Goal: Task Accomplishment & Management: Manage account settings

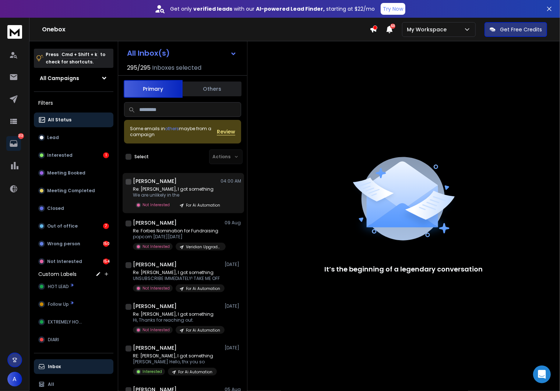
click at [175, 175] on div "Timur Mukminov 04:00 AM Re: Timur, I got something We are unlikely in the Not I…" at bounding box center [184, 193] width 122 height 40
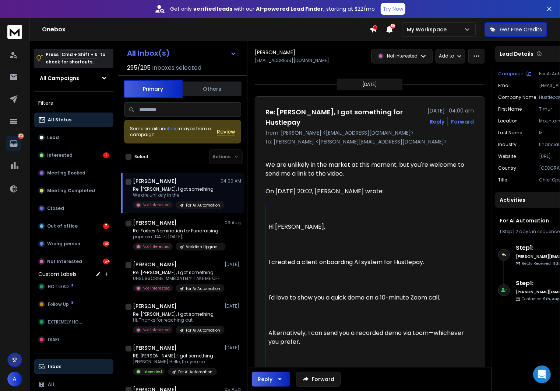
click at [304, 223] on div "Hi Timur," at bounding box center [367, 226] width 197 height 9
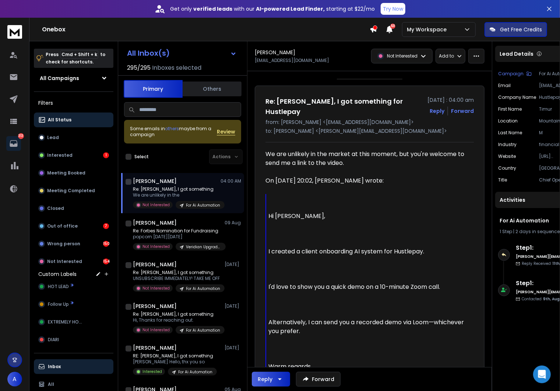
scroll to position [85, 0]
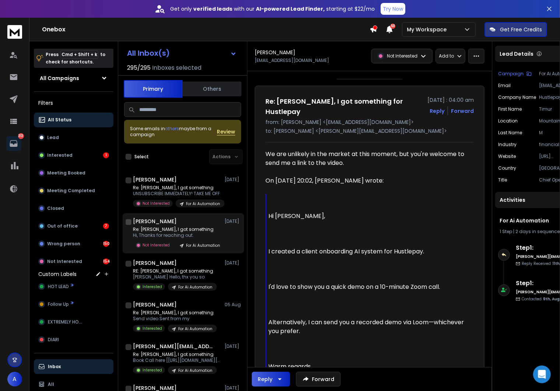
click at [195, 253] on div "Jessica Greene 07 Aug Re: Josh, I got something Hi, Thanks for reaching out. No…" at bounding box center [184, 233] width 122 height 40
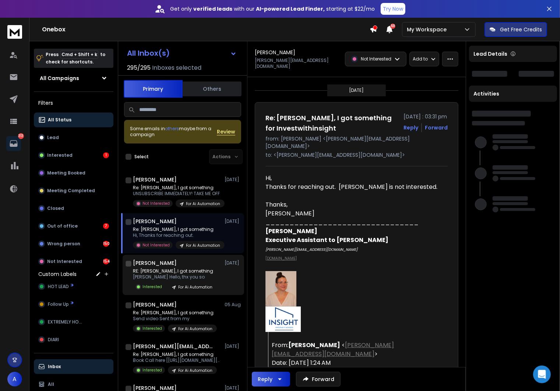
click at [195, 274] on p "RE: Lyle, I got something" at bounding box center [175, 271] width 84 height 6
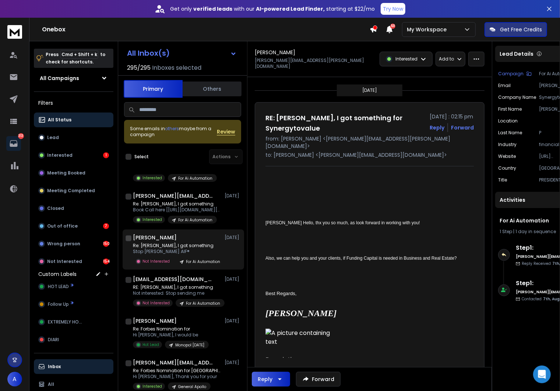
scroll to position [253, 0]
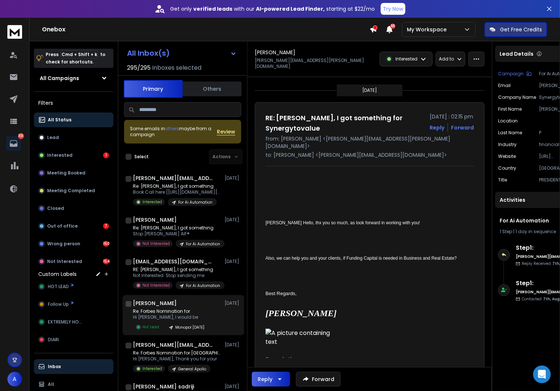
click at [192, 307] on div "Allan Mendelowitz 30 Jul" at bounding box center [187, 302] width 108 height 7
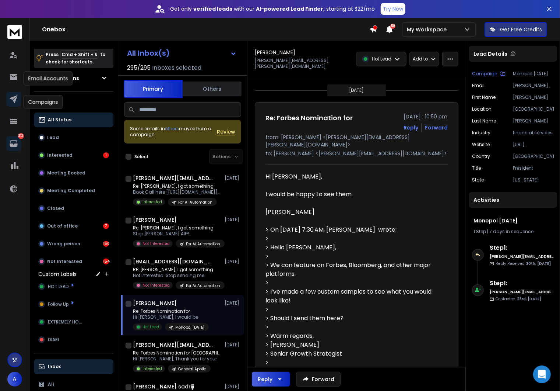
click at [13, 103] on icon at bounding box center [14, 99] width 8 height 8
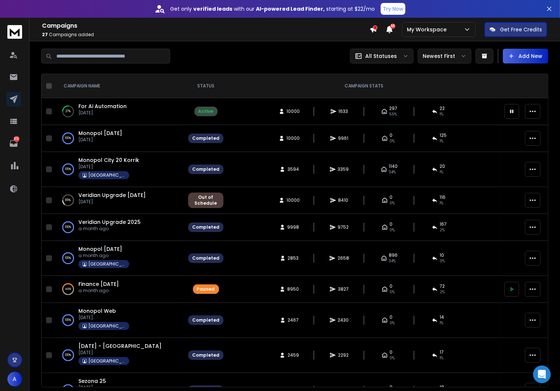
click at [512, 114] on icon at bounding box center [512, 111] width 7 height 7
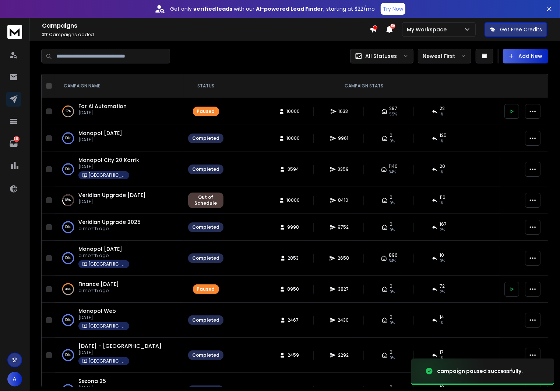
click at [534, 113] on icon "button" at bounding box center [532, 111] width 7 height 7
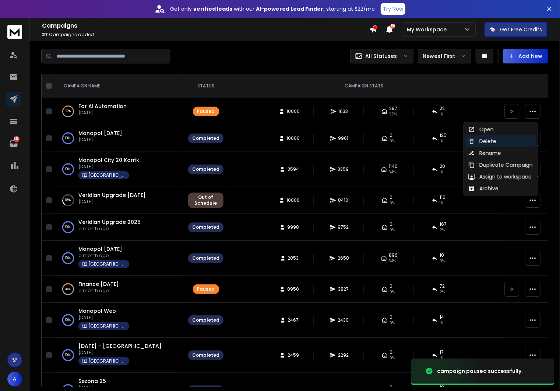
click at [509, 145] on div "Delete" at bounding box center [501, 141] width 70 height 12
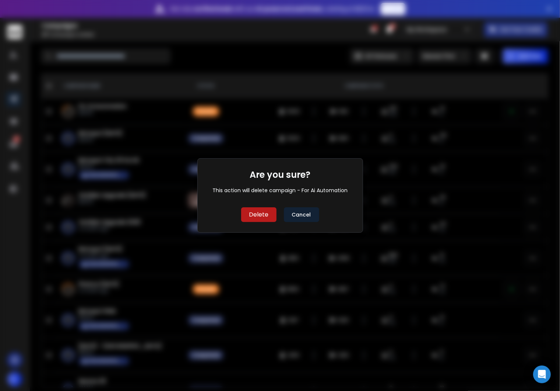
click at [258, 215] on button "Delete" at bounding box center [258, 214] width 35 height 15
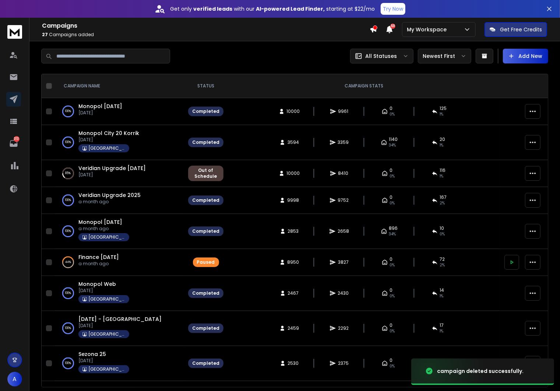
click at [142, 106] on div "100 % Monopol [DATE][DATE]" at bounding box center [119, 111] width 114 height 18
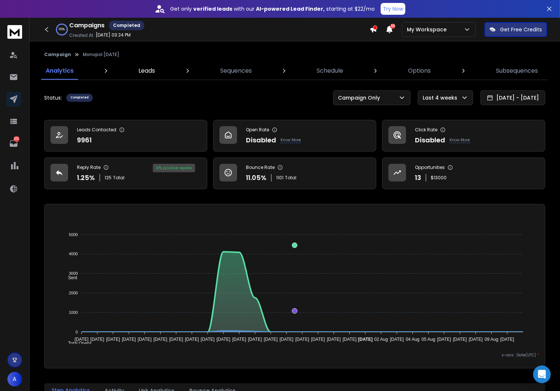
click at [142, 77] on link "Leads" at bounding box center [146, 71] width 25 height 18
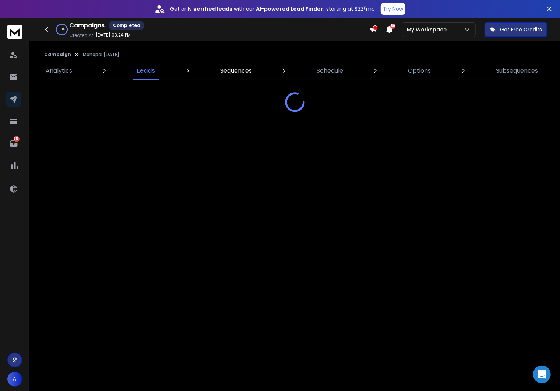
click at [228, 73] on p "Sequences" at bounding box center [236, 70] width 32 height 9
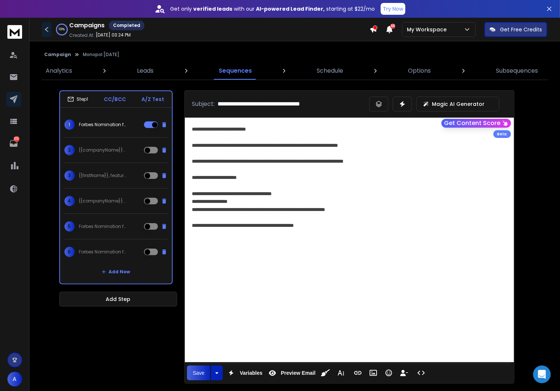
click at [49, 32] on icon at bounding box center [46, 29] width 7 height 7
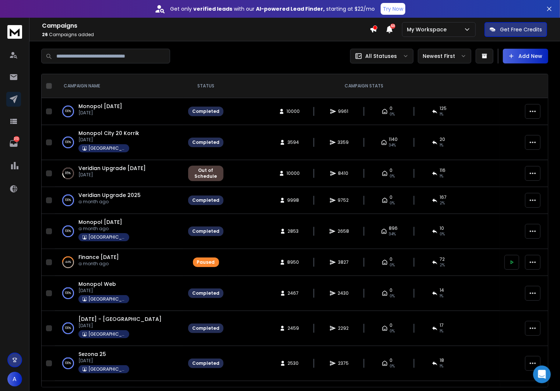
click at [529, 115] on icon "button" at bounding box center [532, 111] width 7 height 7
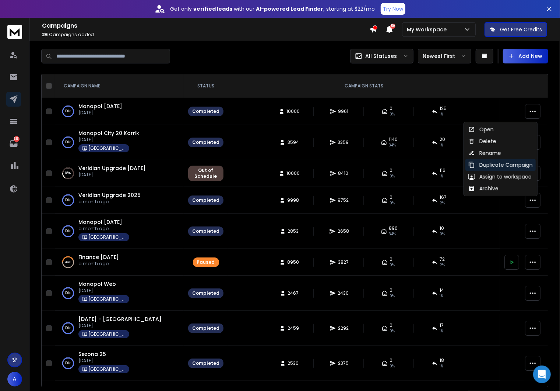
click at [504, 168] on div "Duplicate Campaign" at bounding box center [501, 164] width 64 height 7
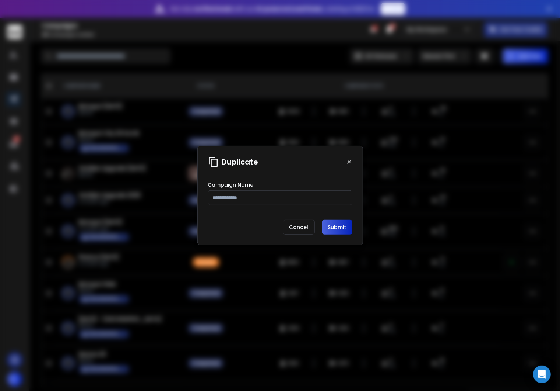
click at [273, 193] on input "text" at bounding box center [280, 197] width 144 height 15
type input "**********"
click at [334, 230] on button "Submit" at bounding box center [337, 227] width 30 height 15
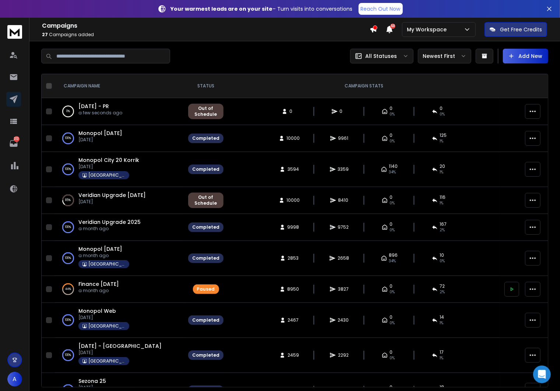
click at [130, 115] on div "0 % [DATE] - PR a few seconds ago" at bounding box center [119, 111] width 114 height 18
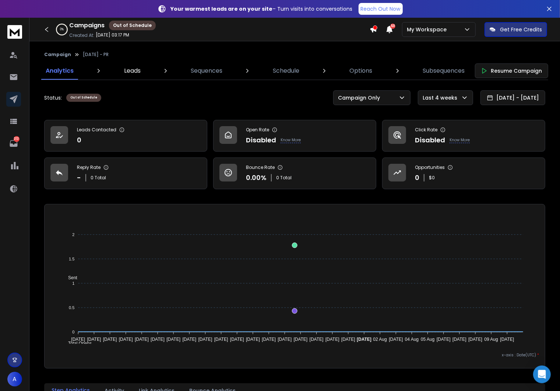
click at [136, 67] on p "Leads" at bounding box center [132, 70] width 17 height 9
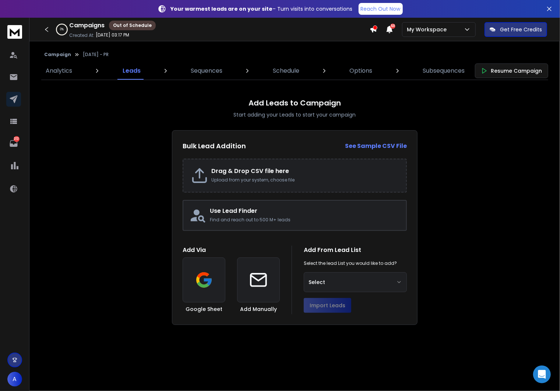
scroll to position [-4, 0]
click at [299, 213] on div "Use Lead Finder Find and reach out to 500 M+ leads" at bounding box center [295, 215] width 224 height 31
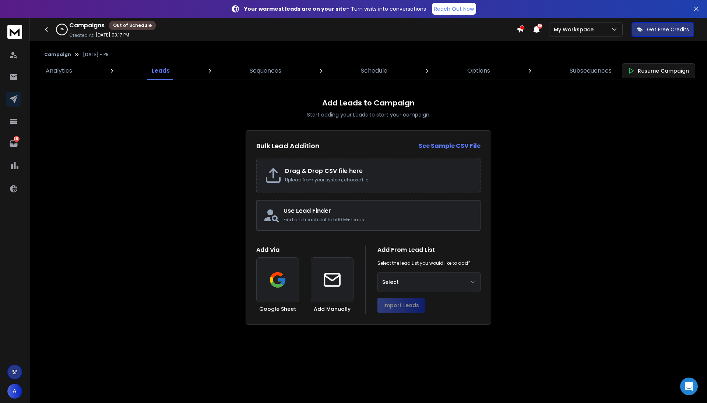
click at [328, 176] on div "Drag & Drop CSV file here Upload from your system, choose file" at bounding box center [379, 176] width 188 height 18
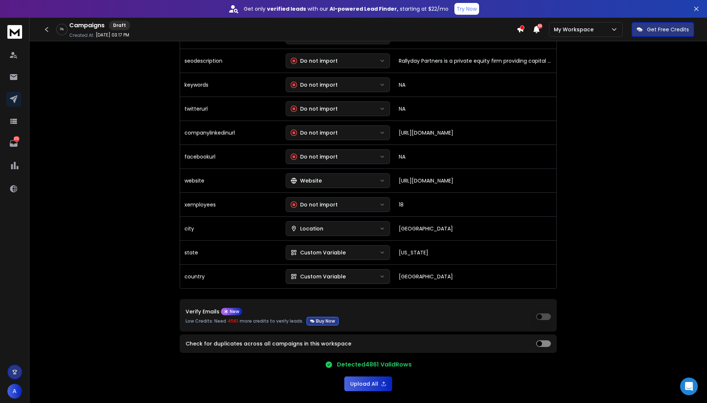
scroll to position [323, 0]
click at [367, 379] on button "Upload All" at bounding box center [368, 383] width 48 height 15
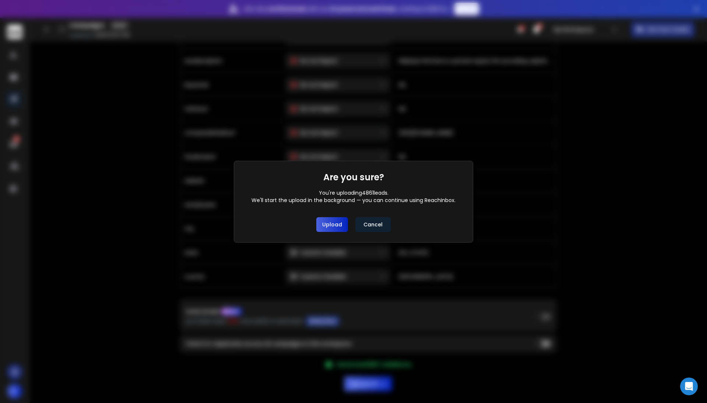
click at [370, 228] on button "Cancel" at bounding box center [373, 224] width 35 height 15
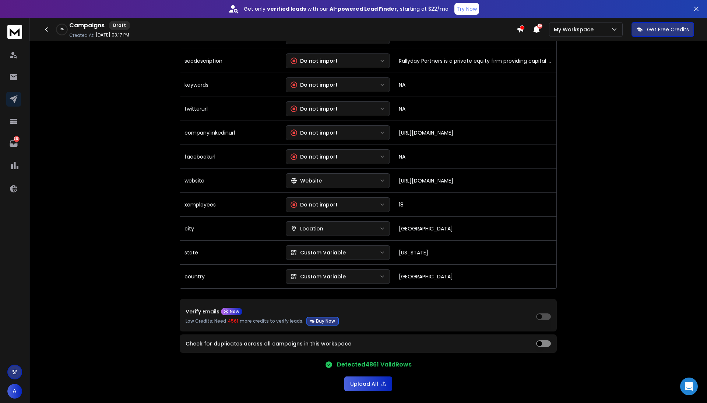
click at [358, 385] on button "Upload All" at bounding box center [368, 383] width 48 height 15
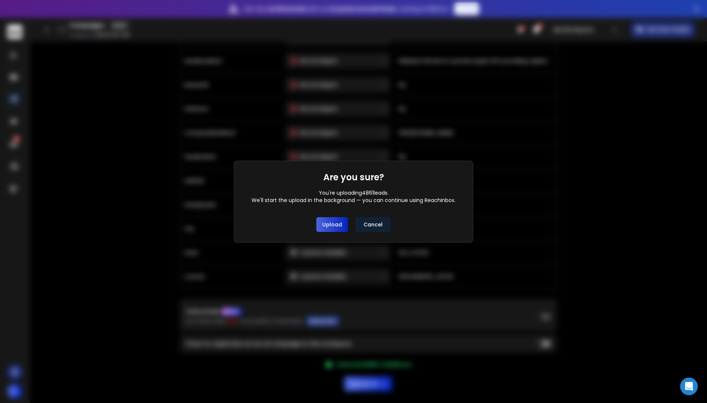
click at [326, 219] on button "Upload" at bounding box center [332, 224] width 32 height 15
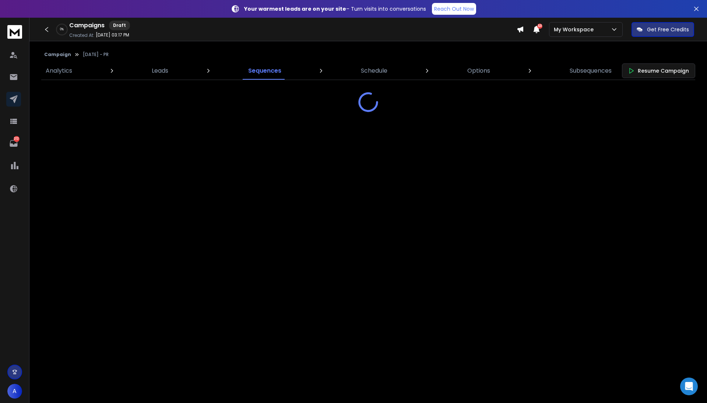
scroll to position [18, 0]
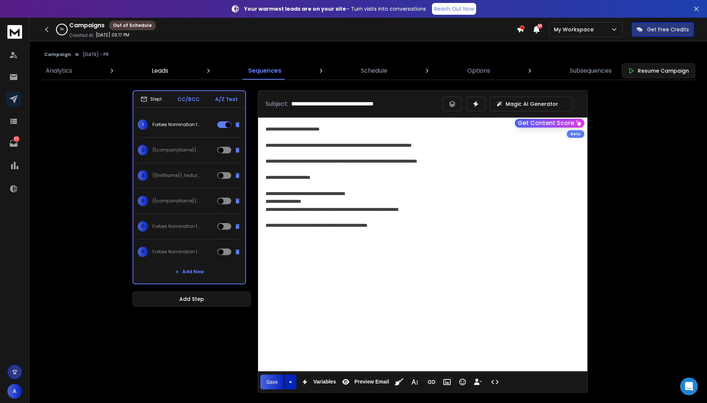
click at [165, 66] on p "Leads" at bounding box center [160, 70] width 17 height 9
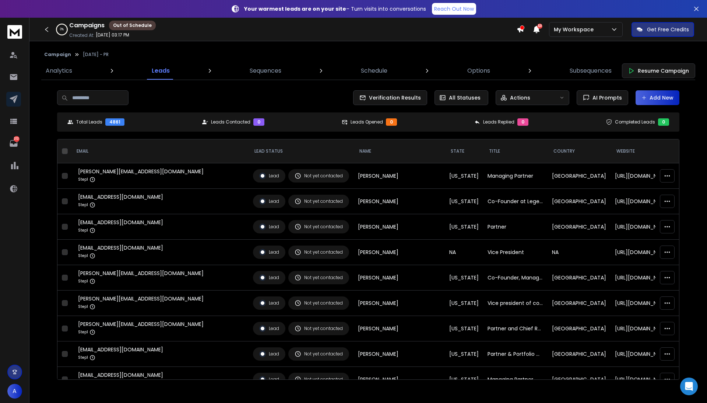
click at [560, 90] on button "Add New" at bounding box center [658, 97] width 44 height 15
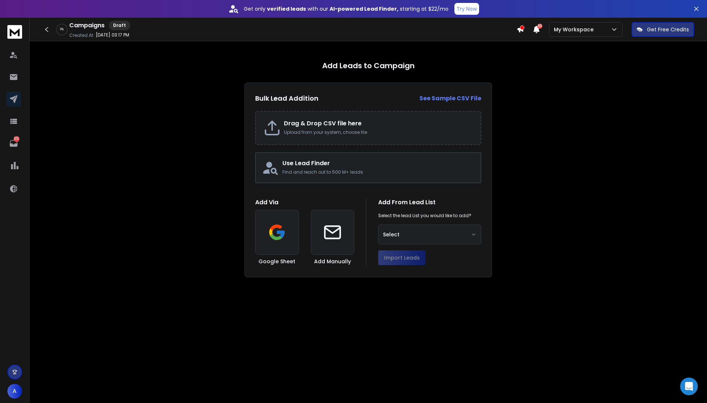
click at [350, 119] on h2 "Drag & Drop CSV file here" at bounding box center [378, 123] width 189 height 9
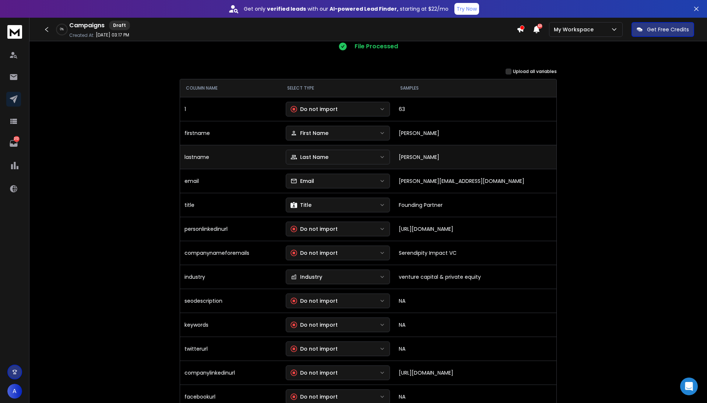
scroll to position [81, 0]
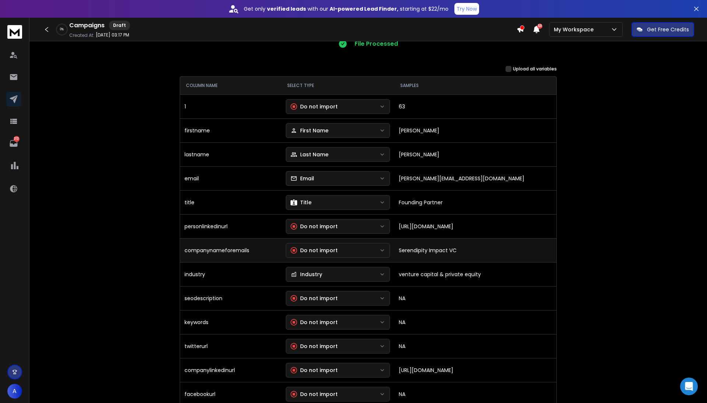
click at [363, 251] on button "Do not import" at bounding box center [338, 250] width 105 height 15
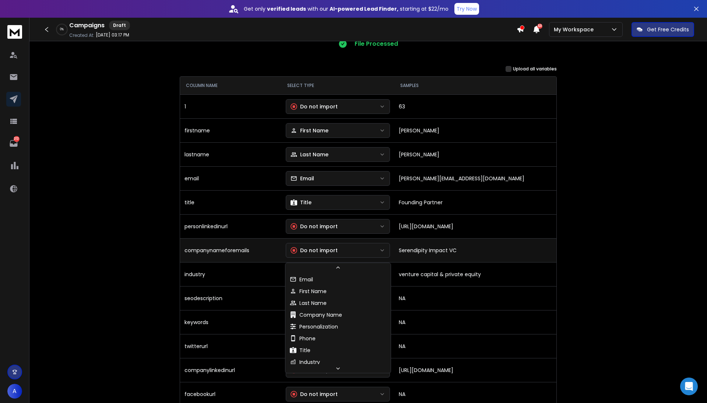
scroll to position [94, 0]
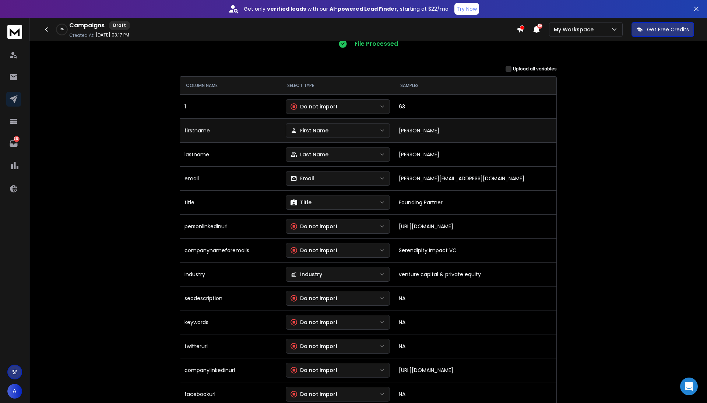
click at [486, 130] on td "Maria" at bounding box center [476, 130] width 162 height 24
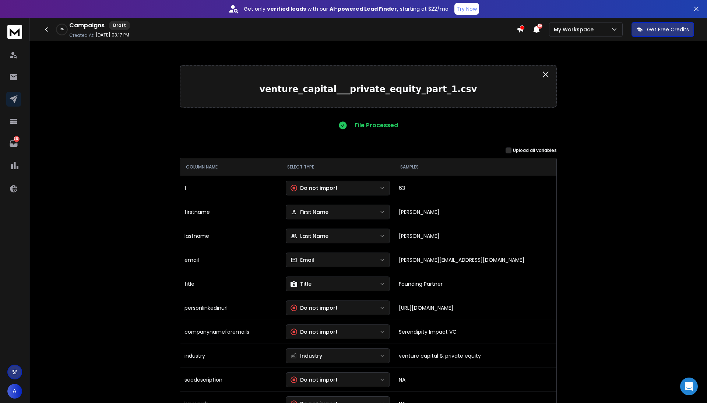
scroll to position [0, 0]
click at [473, 76] on div "venture_capital___private_equity_part_1.csv" at bounding box center [368, 86] width 377 height 43
click at [449, 86] on p "venture_capital___private_equity_part_1.csv" at bounding box center [368, 89] width 364 height 12
click at [547, 75] on icon at bounding box center [546, 74] width 9 height 9
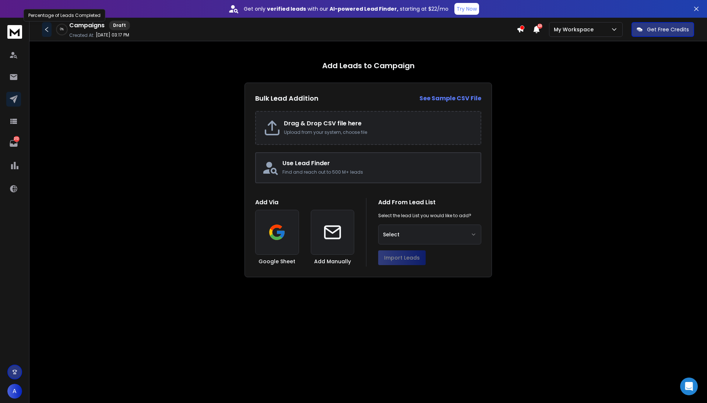
click at [46, 28] on icon at bounding box center [46, 29] width 7 height 7
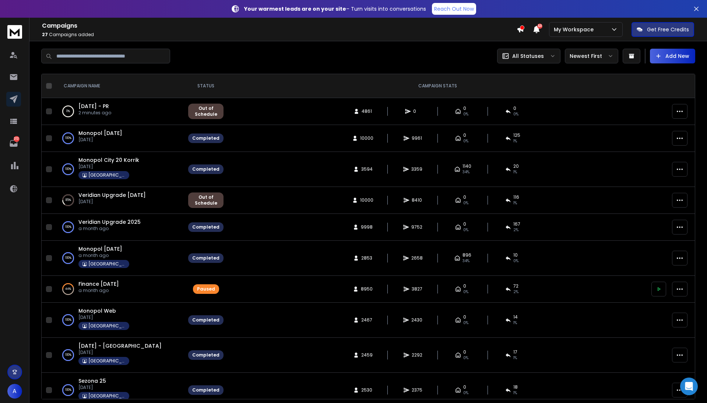
click at [146, 108] on div "0 % Aug 11 - PR 2 minutes ago" at bounding box center [119, 111] width 114 height 18
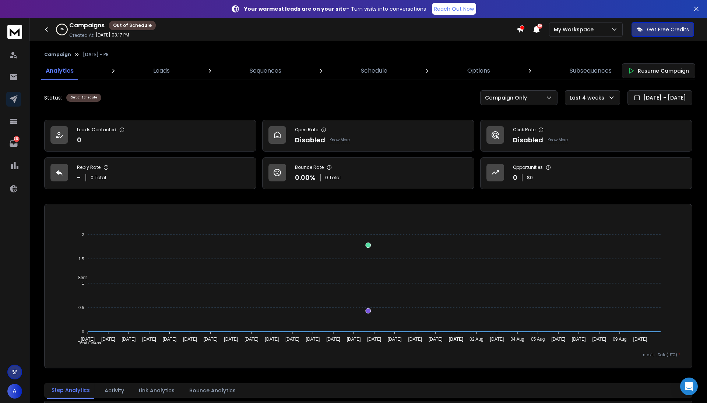
click at [183, 70] on div "Analytics Leads Sequences Schedule Options Subsequences" at bounding box center [328, 71] width 575 height 18
click at [173, 70] on link "Leads" at bounding box center [161, 71] width 25 height 18
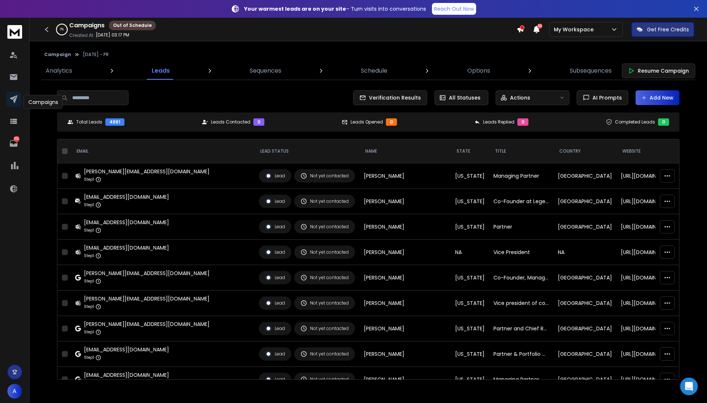
click at [8, 109] on div at bounding box center [14, 101] width 17 height 18
click at [14, 103] on icon at bounding box center [14, 99] width 8 height 8
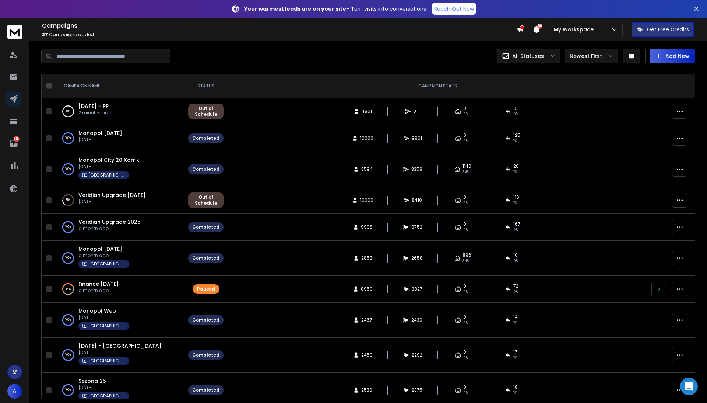
click at [560, 111] on icon "button" at bounding box center [680, 111] width 6 height 1
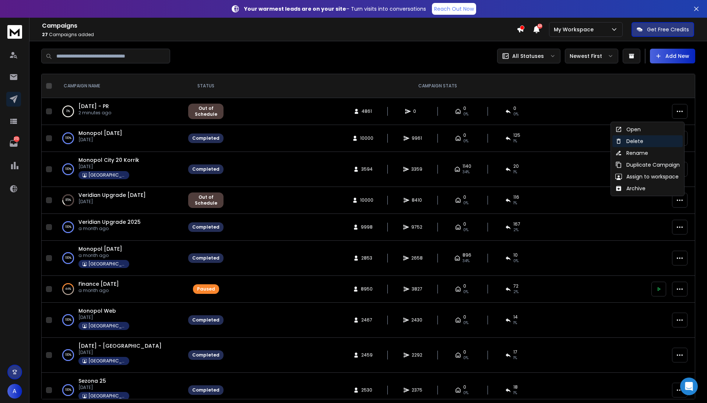
click at [560, 145] on div "Delete" at bounding box center [630, 140] width 28 height 7
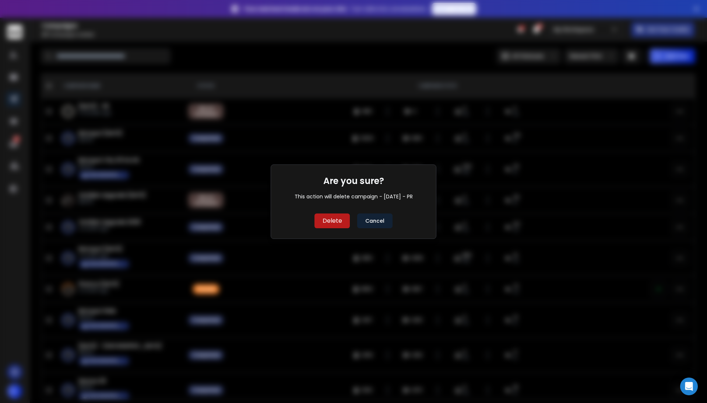
click at [320, 221] on button "Delete" at bounding box center [332, 220] width 35 height 15
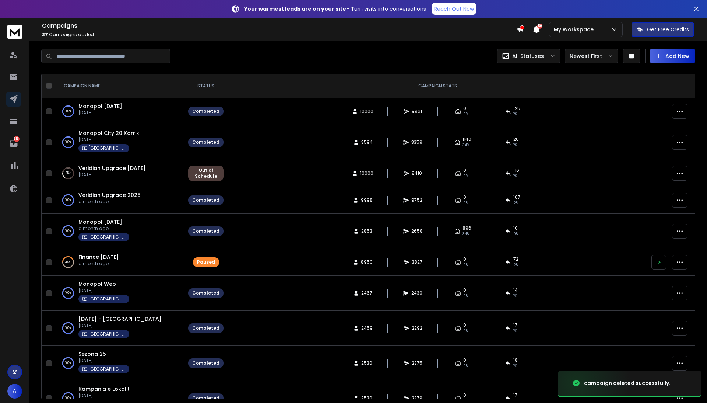
click at [560, 62] on button "Add New" at bounding box center [672, 56] width 45 height 15
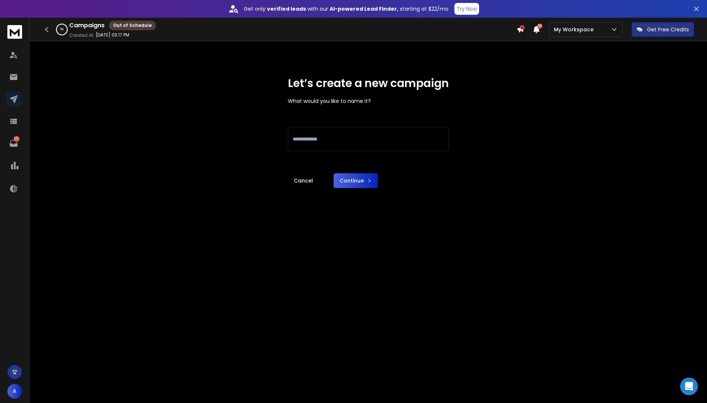
click at [367, 145] on input at bounding box center [368, 139] width 161 height 24
click at [304, 178] on link "Cancel" at bounding box center [303, 180] width 31 height 15
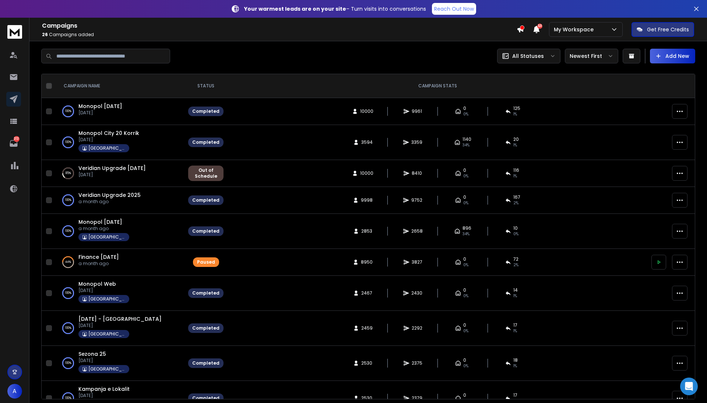
click at [560, 112] on button "button" at bounding box center [679, 111] width 15 height 15
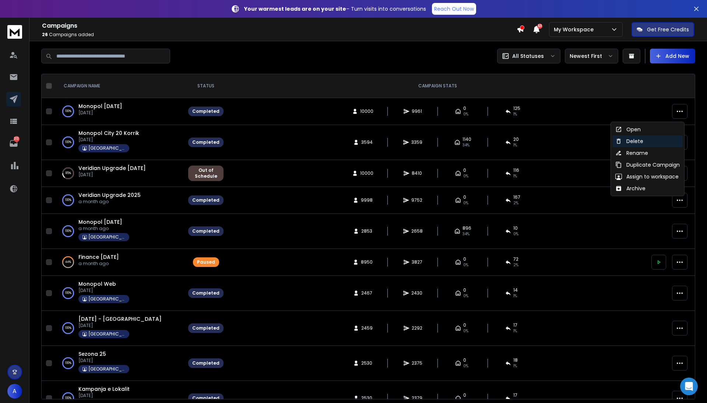
click at [130, 108] on div "100 % Monopol 23 July 19 days ago" at bounding box center [119, 111] width 114 height 18
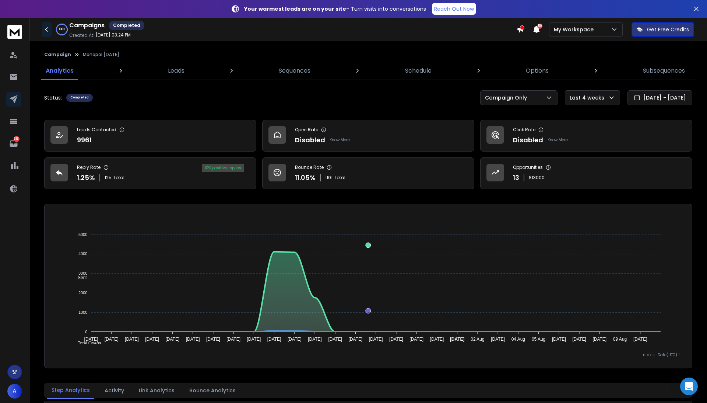
click at [50, 33] on icon at bounding box center [46, 29] width 7 height 7
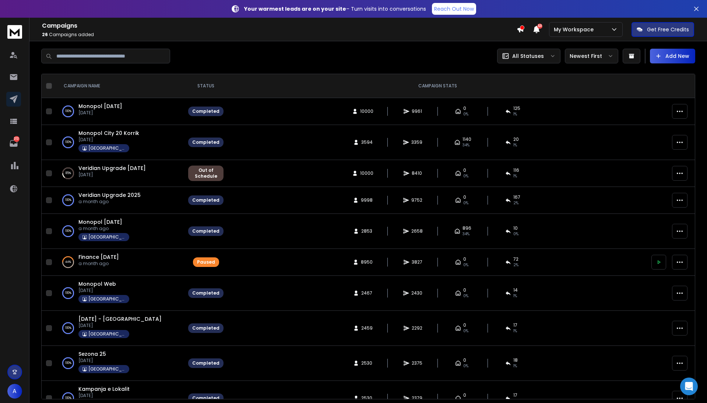
click at [560, 113] on icon "button" at bounding box center [679, 111] width 7 height 7
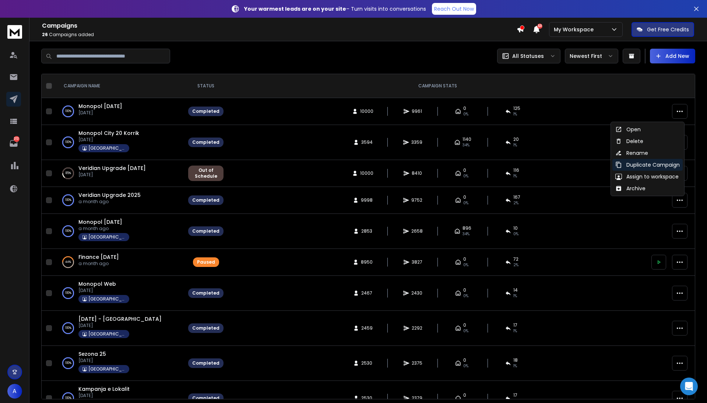
click at [560, 168] on div "Duplicate Campaign" at bounding box center [648, 164] width 64 height 7
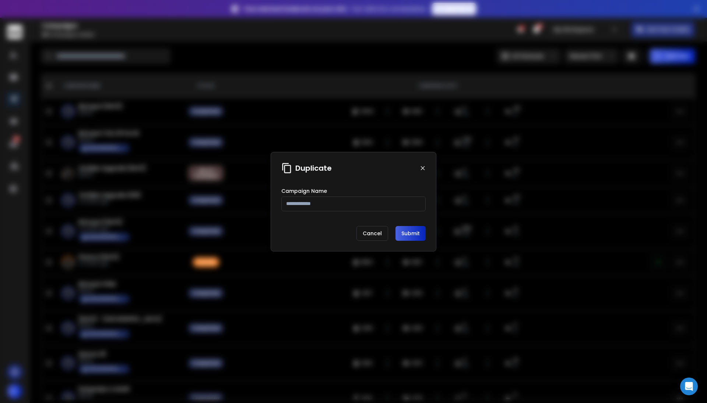
click at [363, 213] on form "Campaign Name Cancel Submit" at bounding box center [353, 214] width 144 height 52
click at [349, 200] on input "text" at bounding box center [353, 203] width 144 height 15
type input "******"
click at [399, 231] on button "Submit" at bounding box center [411, 233] width 30 height 15
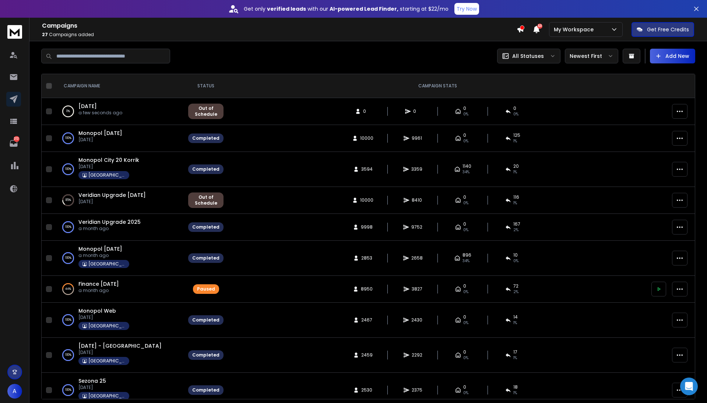
click at [313, 102] on td "0 0 0 0% 0 0%" at bounding box center [437, 111] width 419 height 27
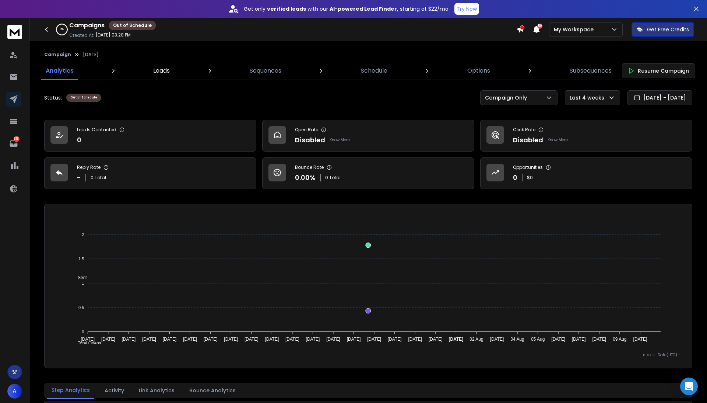
click at [165, 64] on link "Leads" at bounding box center [161, 71] width 25 height 18
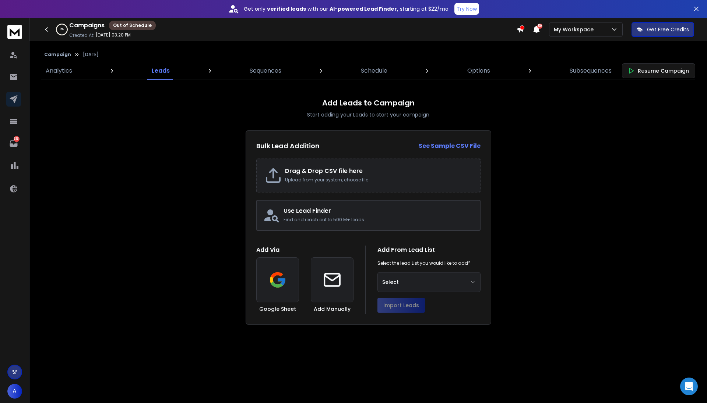
click at [358, 190] on div "Drag & Drop CSV file here Upload from your system, choose file" at bounding box center [368, 175] width 224 height 34
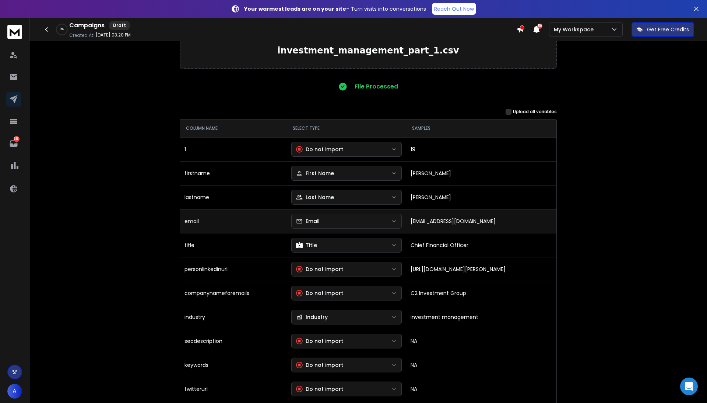
scroll to position [41, 0]
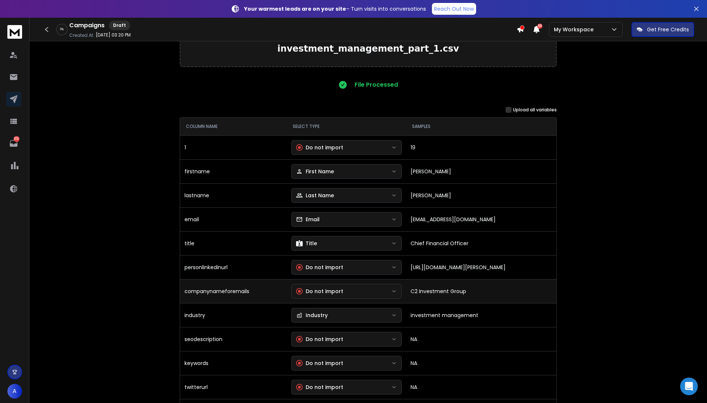
click at [366, 294] on button "Do not import" at bounding box center [346, 291] width 111 height 15
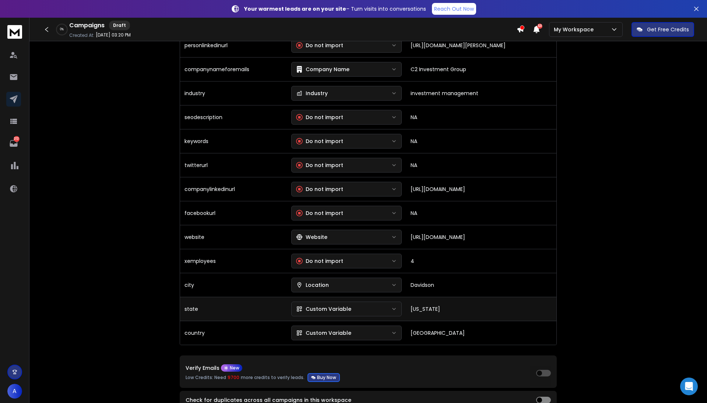
scroll to position [323, 0]
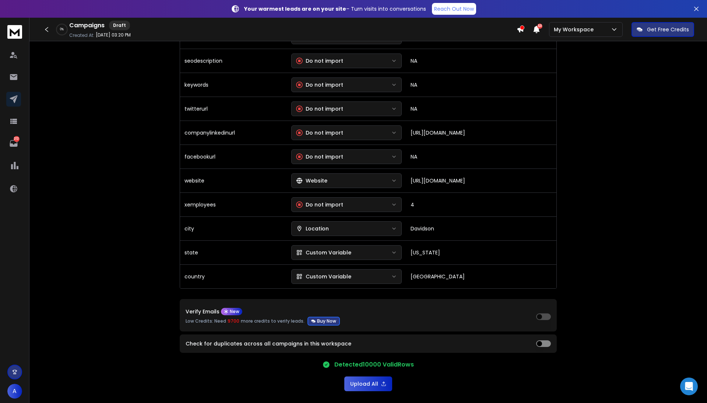
click at [367, 382] on button "Upload All" at bounding box center [368, 383] width 48 height 15
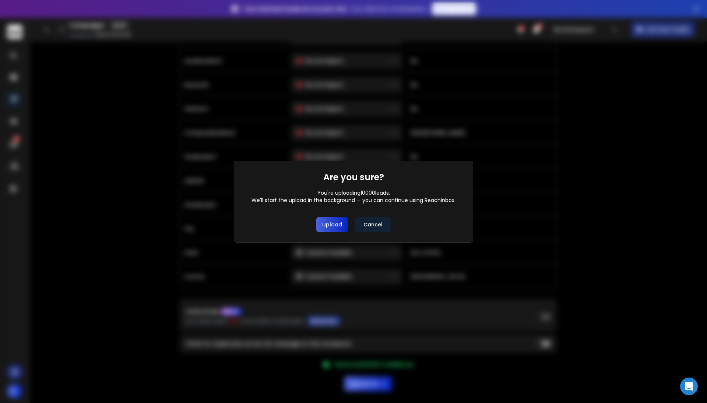
click at [340, 224] on button "Upload" at bounding box center [332, 224] width 32 height 15
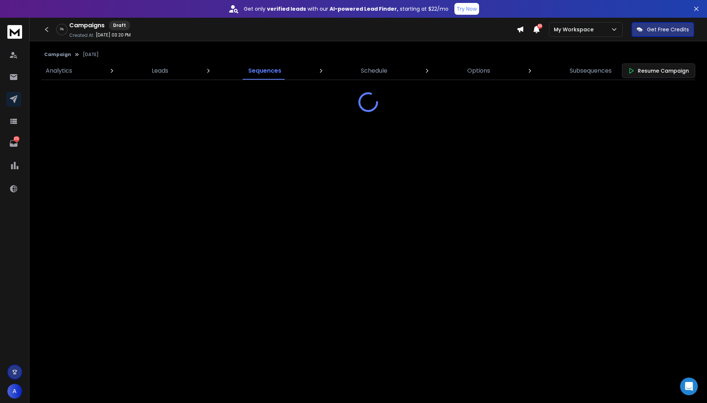
scroll to position [18, 0]
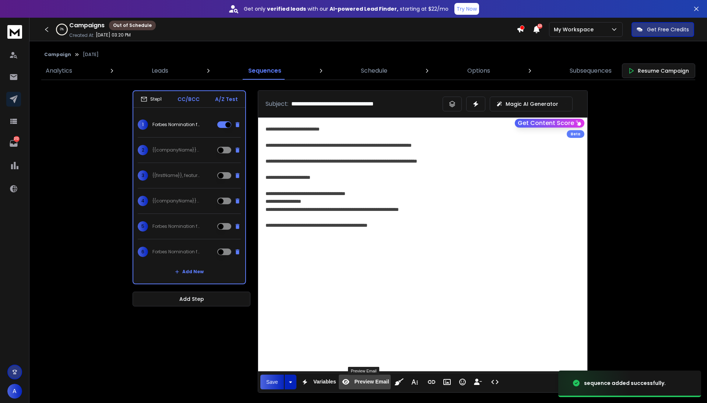
click at [365, 378] on span "Preview Email" at bounding box center [372, 381] width 38 height 6
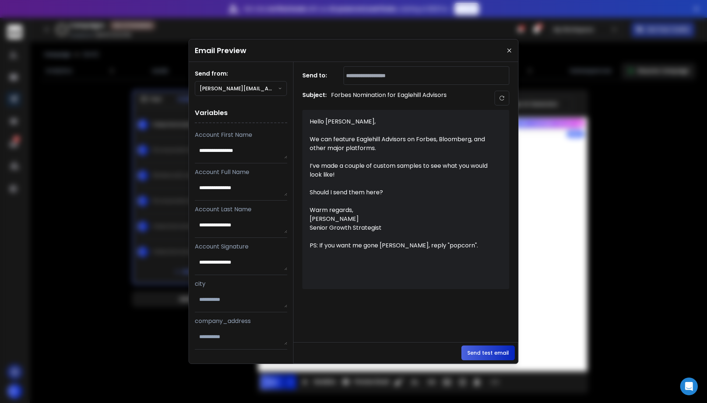
click at [509, 51] on icon at bounding box center [510, 50] width 4 height 4
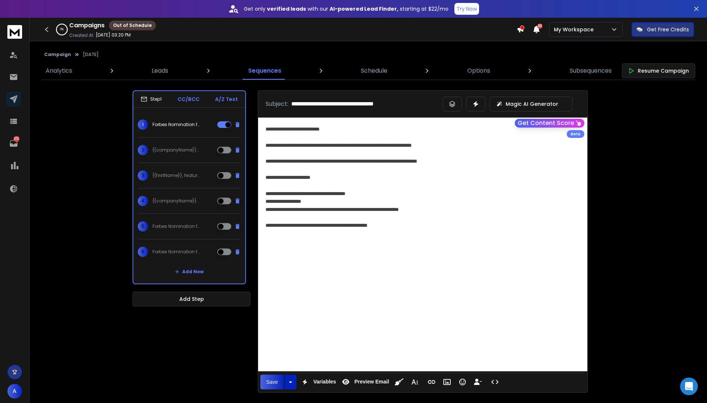
click at [397, 295] on div at bounding box center [423, 299] width 315 height 8
click at [647, 63] on button "Resume Campaign" at bounding box center [658, 70] width 73 height 15
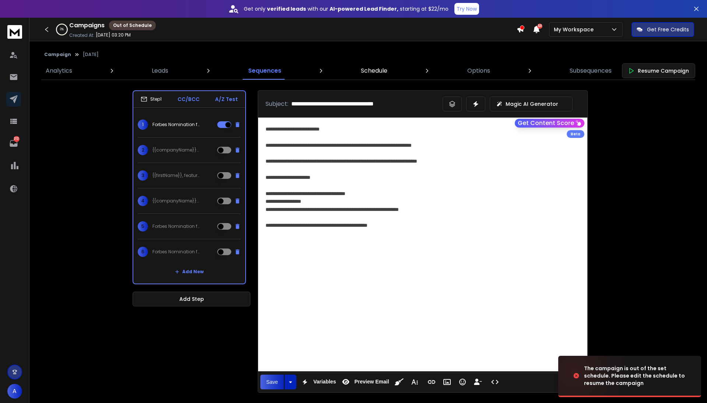
click at [377, 62] on link "Schedule" at bounding box center [374, 71] width 35 height 18
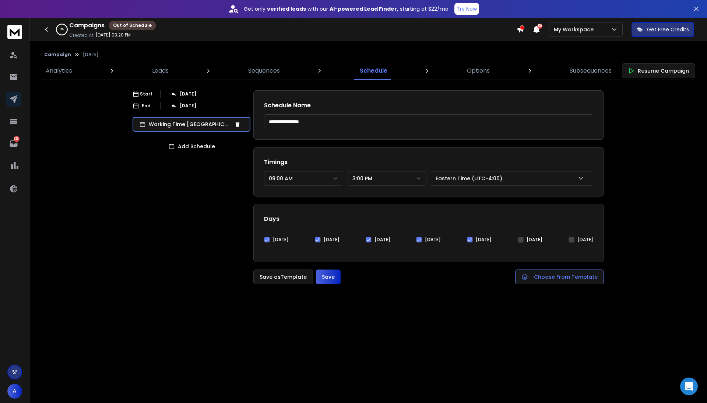
click at [196, 91] on p "Tue Jul 15 2025" at bounding box center [188, 94] width 17 height 6
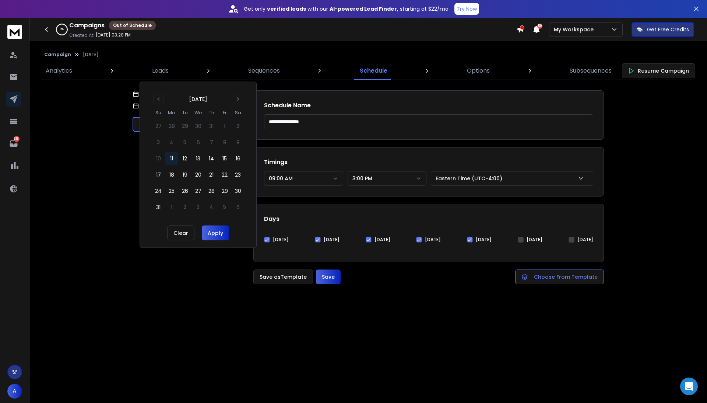
click at [172, 157] on button "11" at bounding box center [171, 158] width 13 height 13
click at [214, 237] on button "Apply" at bounding box center [215, 232] width 27 height 15
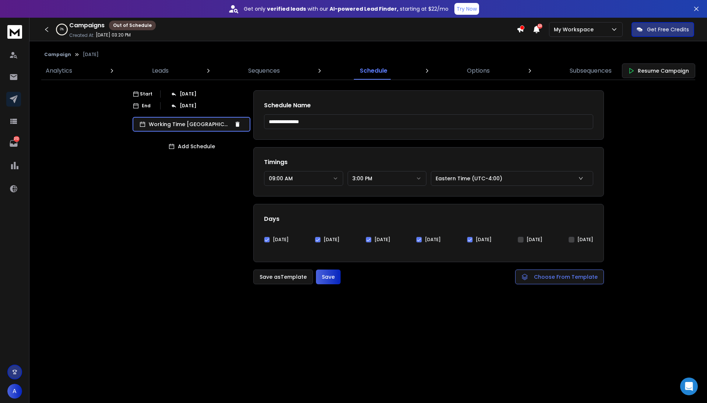
click at [196, 103] on p "Fri Aug 01 2025" at bounding box center [188, 106] width 17 height 6
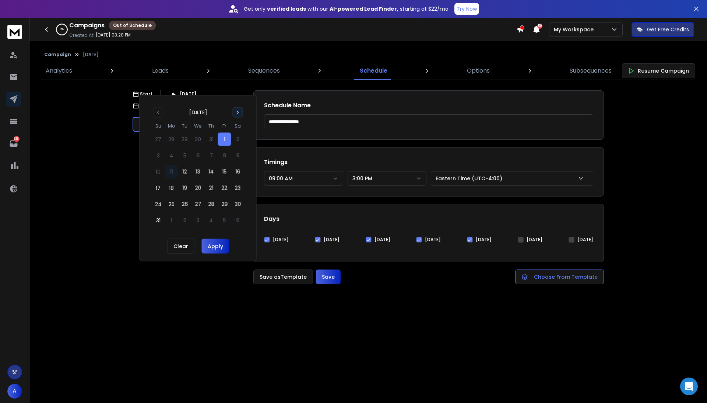
click at [241, 114] on icon "Go to next month" at bounding box center [238, 112] width 6 height 6
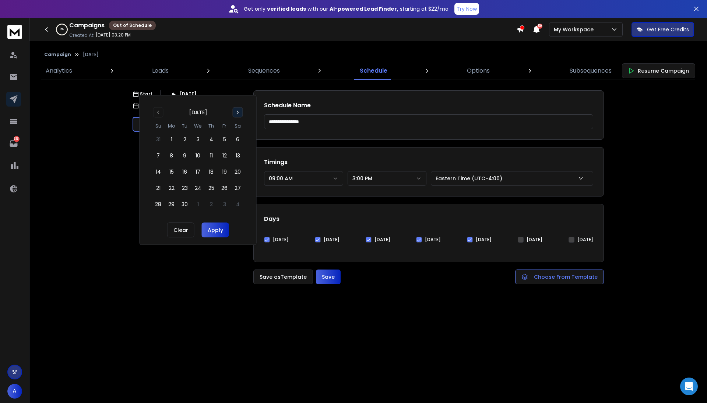
click at [241, 114] on icon "Go to next month" at bounding box center [238, 112] width 6 height 6
click at [211, 139] on button "1" at bounding box center [211, 139] width 13 height 13
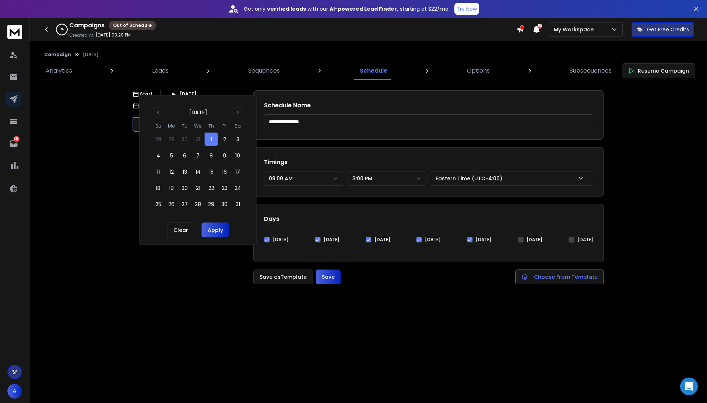
click at [209, 229] on button "Apply" at bounding box center [215, 230] width 27 height 15
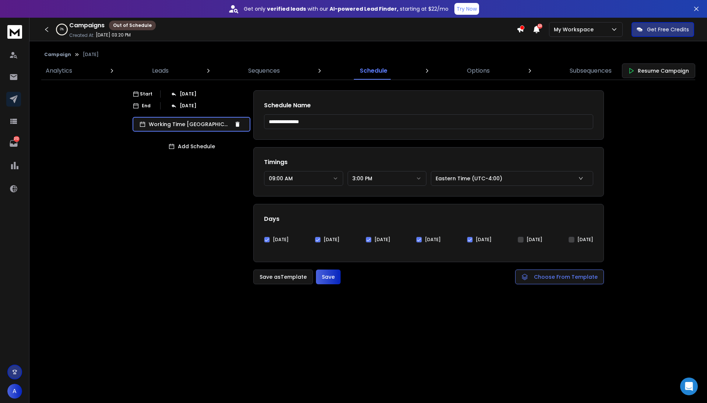
click at [320, 171] on button "09:00 AM" at bounding box center [303, 178] width 79 height 15
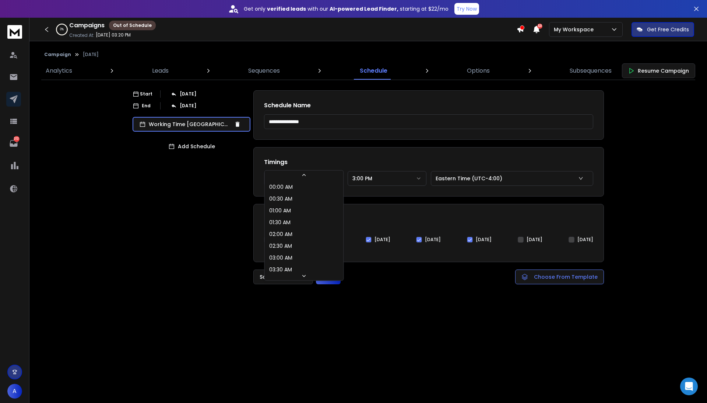
scroll to position [133, 0]
click at [390, 284] on div "**********" at bounding box center [368, 168] width 654 height 238
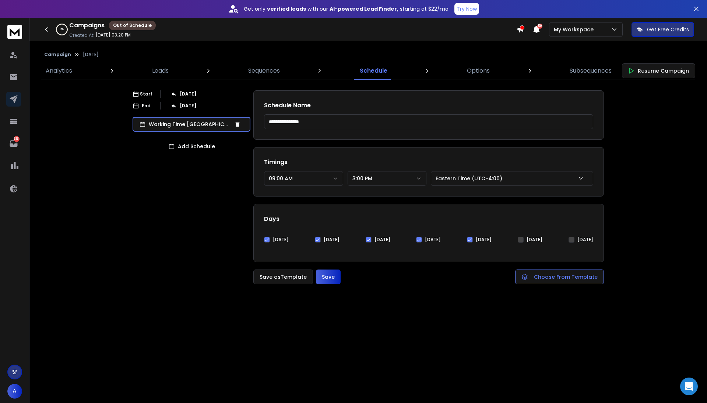
click at [331, 269] on button "Save" at bounding box center [328, 276] width 25 height 15
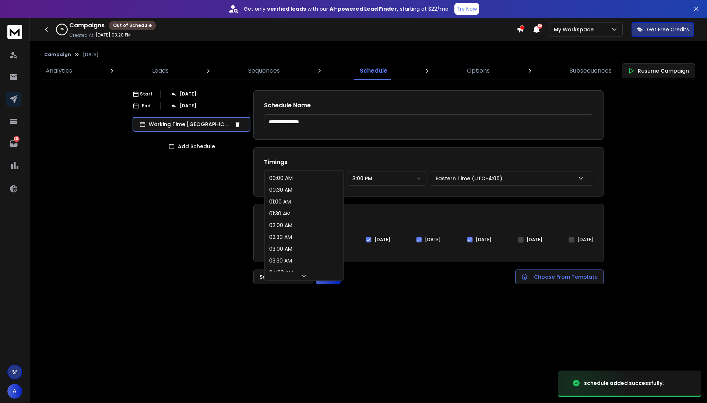
click at [324, 171] on button "09:00 AM" at bounding box center [303, 178] width 79 height 15
select select "********"
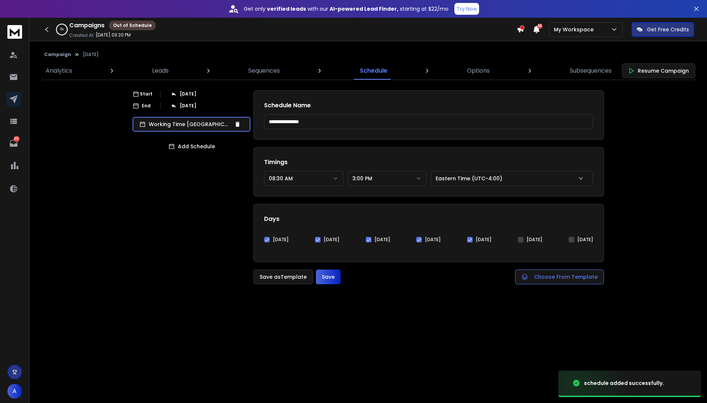
click at [329, 269] on button "Save" at bounding box center [328, 276] width 25 height 15
click at [657, 64] on div "**********" at bounding box center [368, 168] width 654 height 238
click at [657, 63] on button "Resume Campaign" at bounding box center [658, 70] width 73 height 15
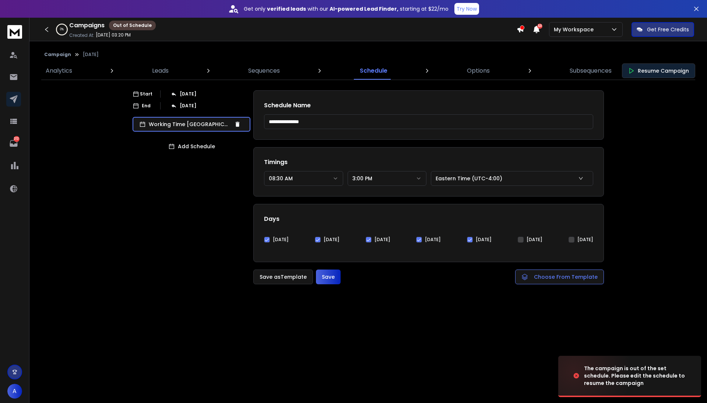
click at [654, 63] on button "Resume Campaign" at bounding box center [658, 70] width 73 height 15
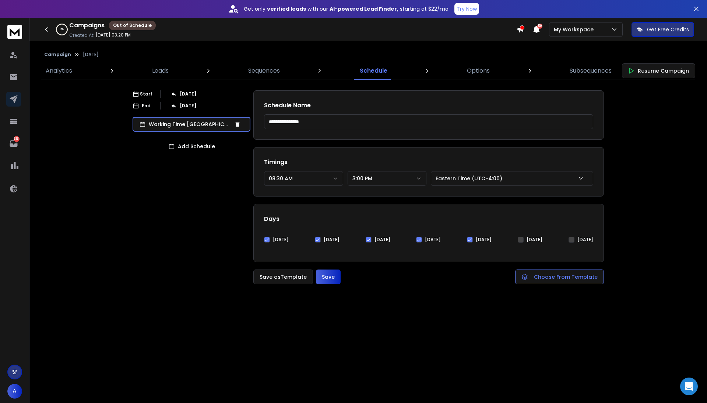
click at [202, 90] on div "Start Mon Aug 11 2025" at bounding box center [192, 93] width 118 height 7
click at [334, 269] on button "Save" at bounding box center [328, 276] width 25 height 15
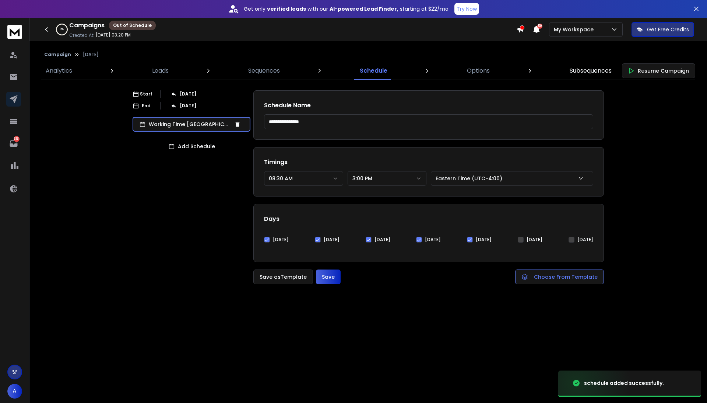
click at [593, 66] on p "Subsequences" at bounding box center [591, 70] width 42 height 9
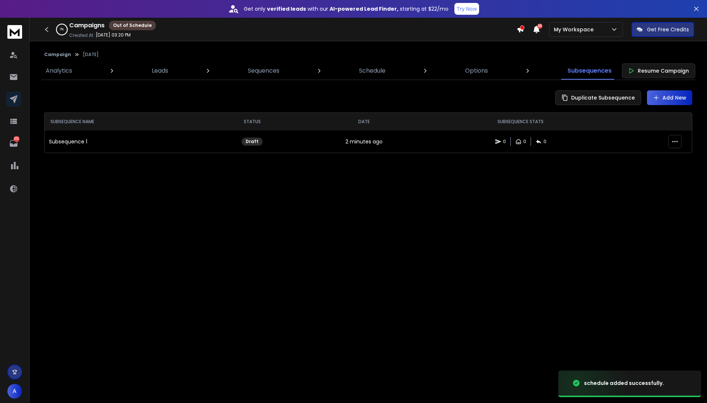
click at [500, 62] on div "Analytics Leads Sequences Schedule Options Subsequences" at bounding box center [328, 71] width 575 height 18
click at [486, 66] on p "Options" at bounding box center [476, 70] width 23 height 9
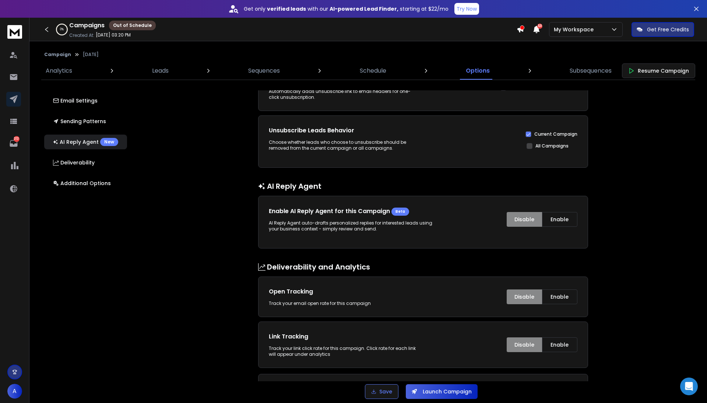
scroll to position [670, 0]
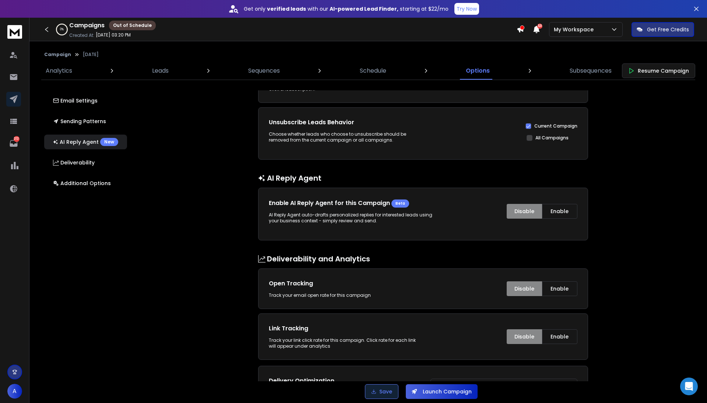
click at [386, 395] on button "Save" at bounding box center [382, 391] width 34 height 15
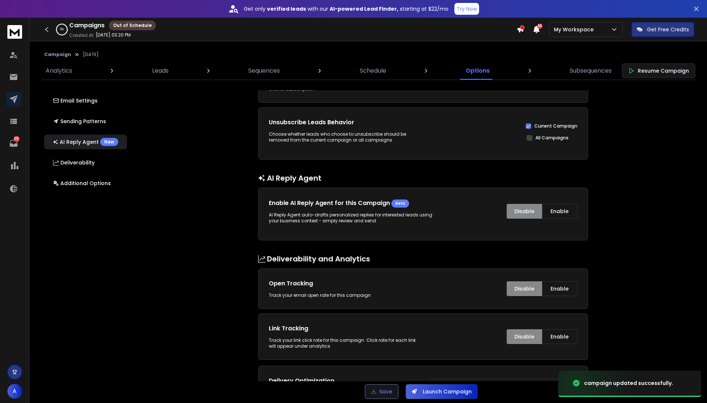
click at [457, 393] on button "Launch Campaign" at bounding box center [442, 391] width 72 height 15
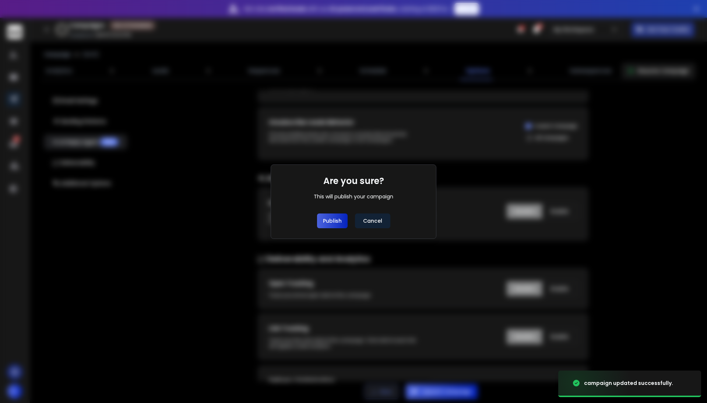
click at [339, 224] on button "Publish" at bounding box center [332, 220] width 31 height 15
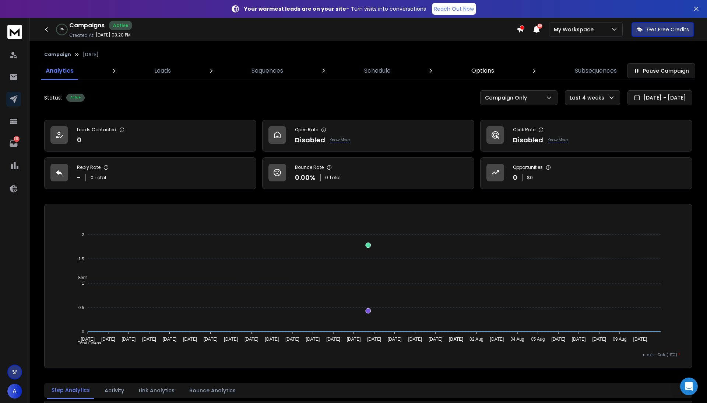
click at [467, 67] on link "Options" at bounding box center [483, 71] width 32 height 18
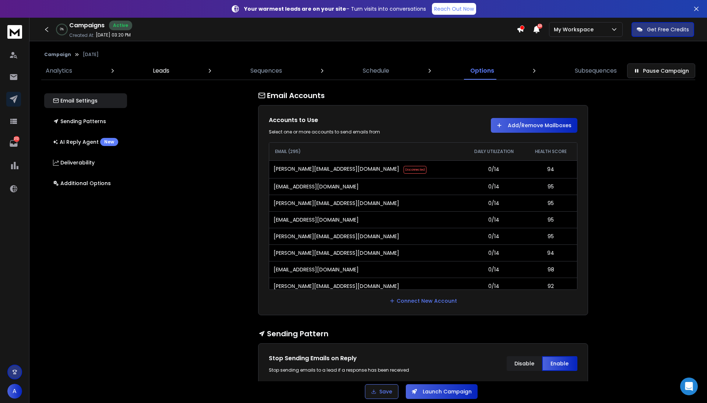
click at [173, 77] on link "Leads" at bounding box center [160, 71] width 25 height 18
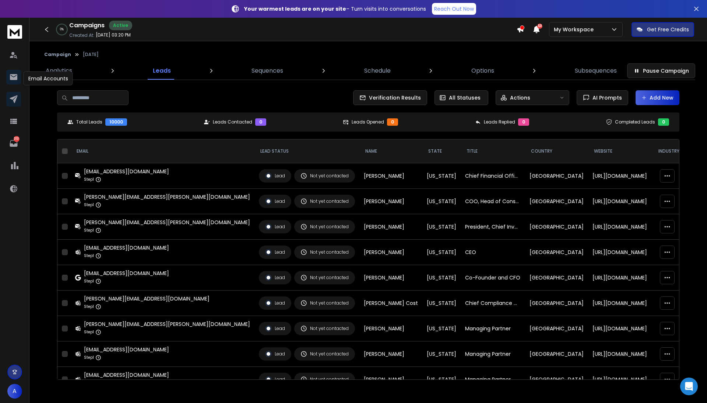
click at [14, 80] on icon at bounding box center [13, 77] width 7 height 6
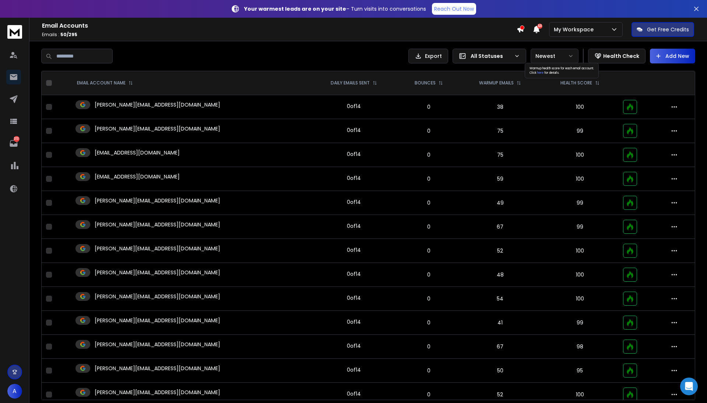
click at [562, 85] on p "HEALTH SCORE" at bounding box center [577, 83] width 32 height 6
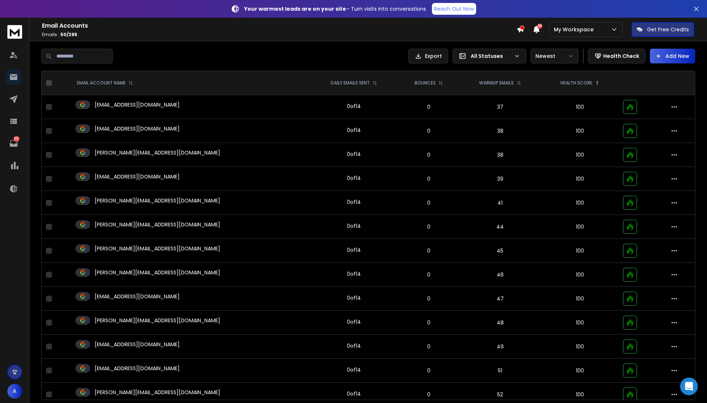
click at [619, 81] on th at bounding box center [636, 83] width 35 height 24
click at [620, 53] on p "Health Check" at bounding box center [621, 55] width 36 height 7
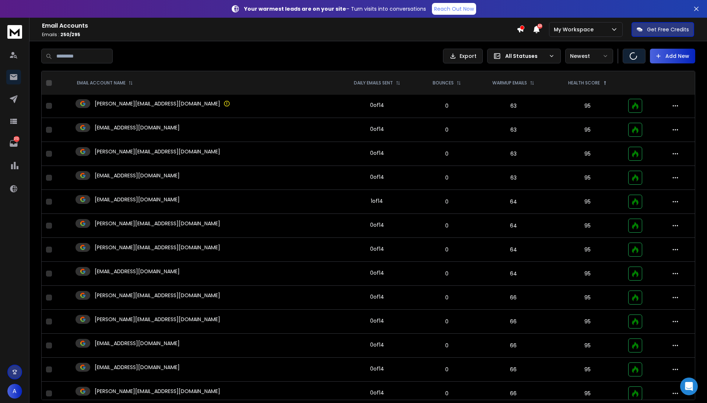
scroll to position [4503, 0]
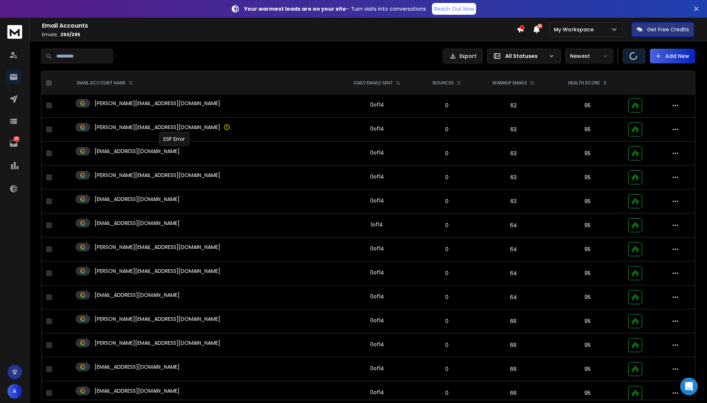
click at [223, 131] on icon at bounding box center [226, 126] width 7 height 7
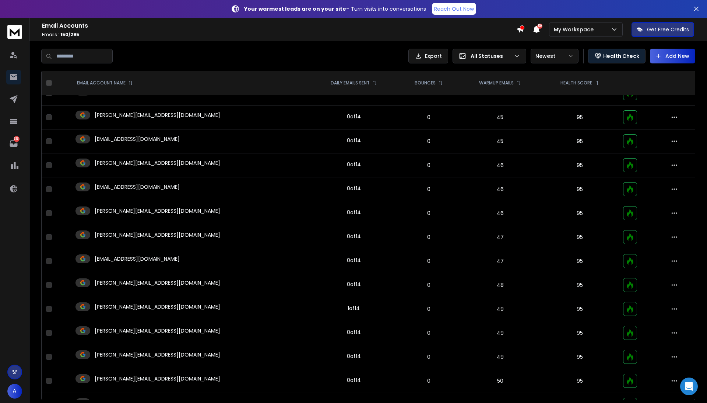
scroll to position [3323, 0]
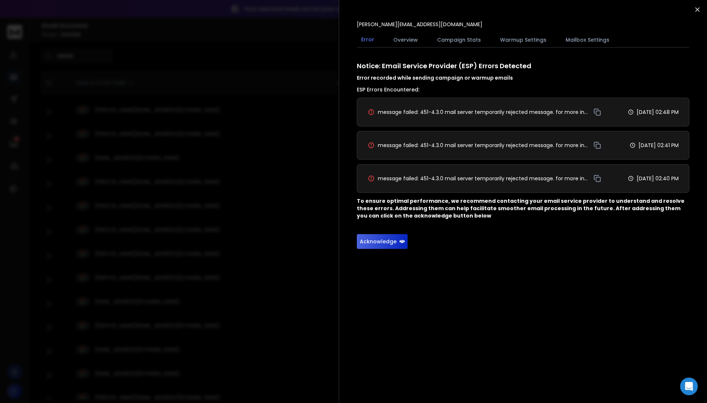
click at [696, 9] on icon "button" at bounding box center [697, 9] width 7 height 7
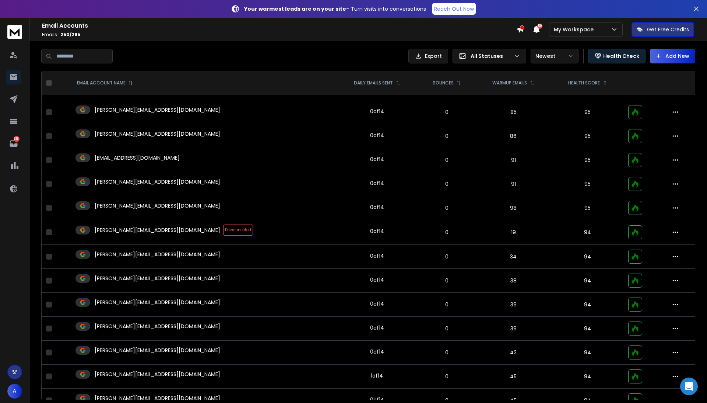
scroll to position [5618, 0]
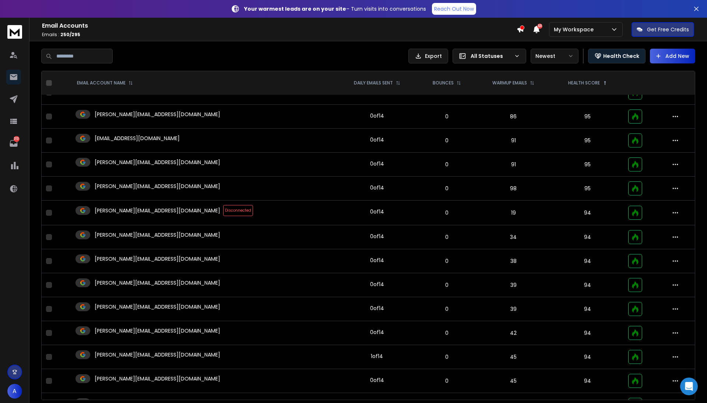
click at [223, 216] on span "Disconnected" at bounding box center [238, 210] width 30 height 11
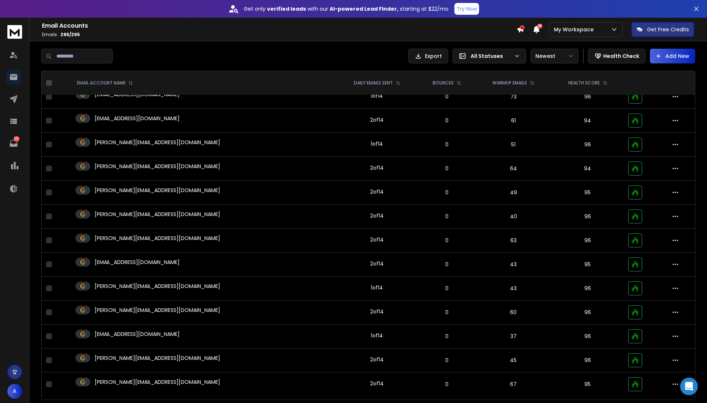
scroll to position [6801, 0]
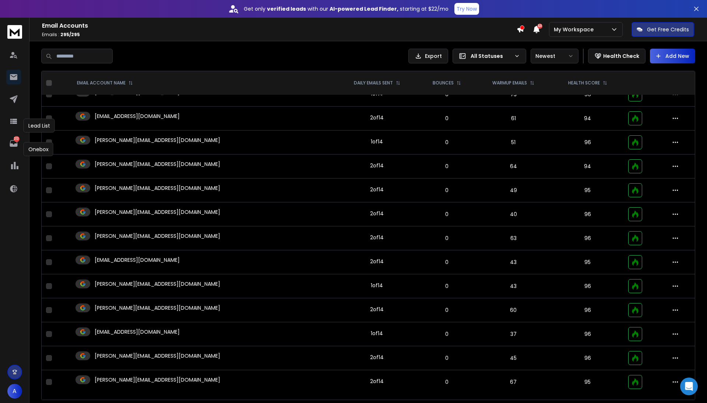
click at [14, 154] on div "313" at bounding box center [14, 145] width 17 height 18
click at [14, 147] on icon at bounding box center [14, 143] width 8 height 7
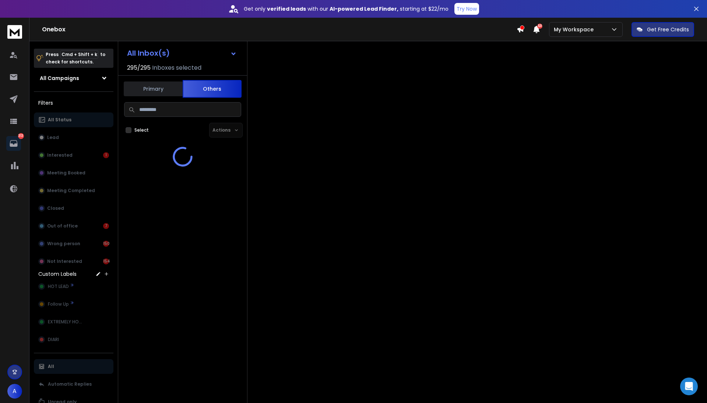
click at [213, 86] on button "Others" at bounding box center [212, 89] width 59 height 18
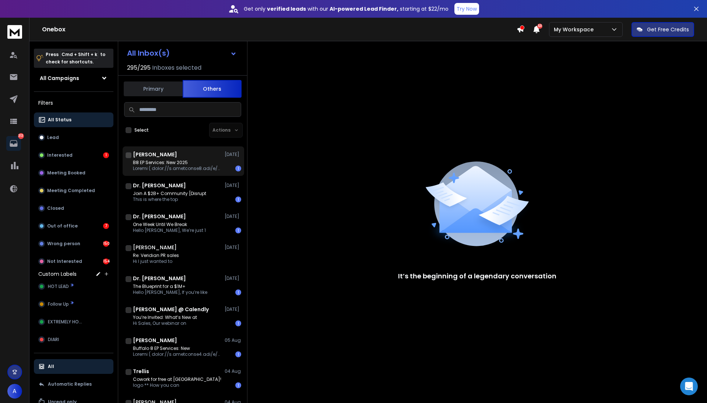
click at [198, 161] on p "B8 EP Services: New 2025" at bounding box center [177, 163] width 88 height 6
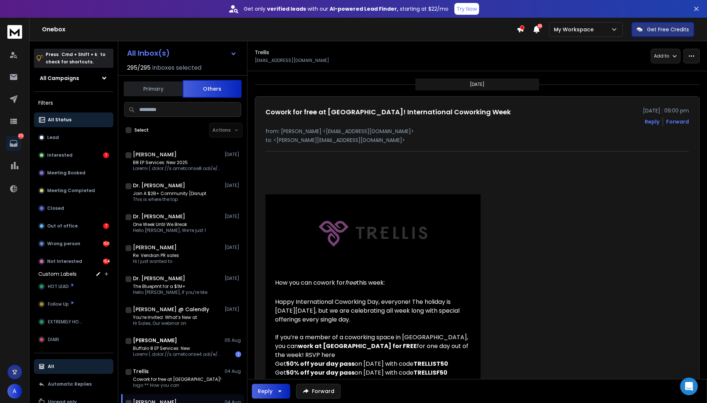
scroll to position [136, 0]
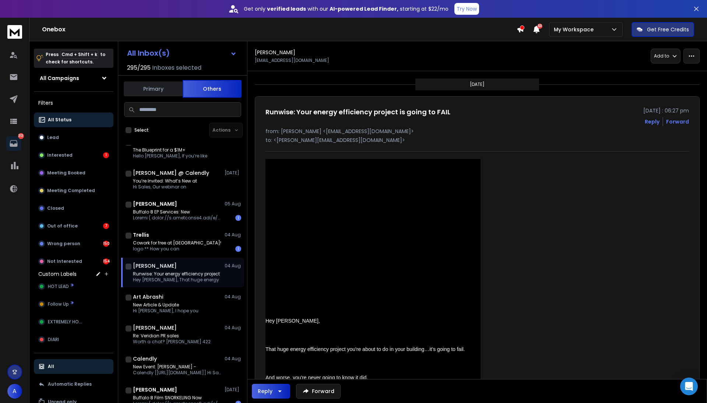
click at [163, 77] on div "All Inbox(s) 295 / 295 Inboxes selected Primary Others Select Actions [PERSON_N…" at bounding box center [182, 242] width 129 height 403
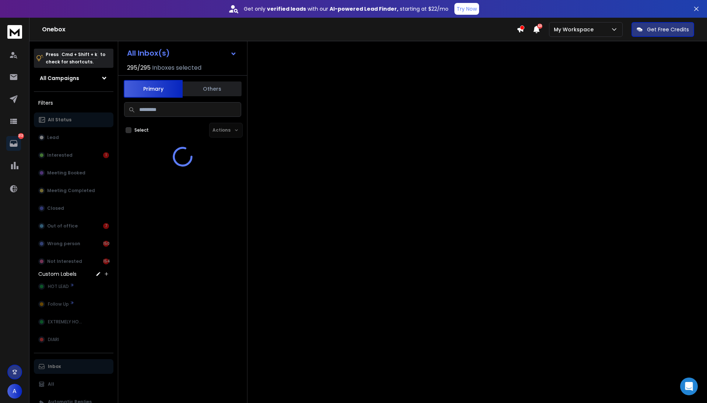
click at [157, 91] on button "Primary" at bounding box center [153, 89] width 59 height 18
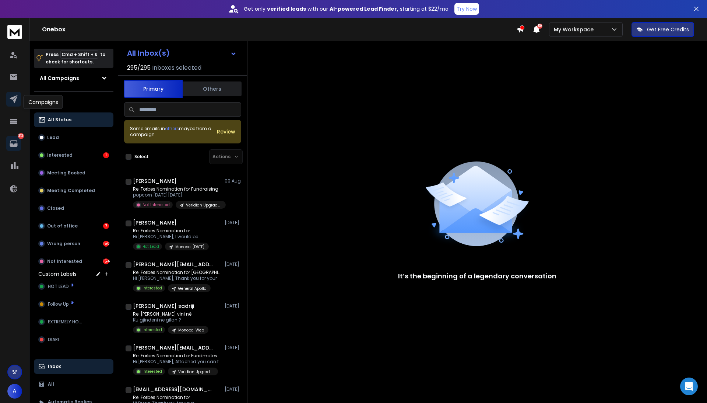
click at [14, 101] on icon at bounding box center [13, 99] width 9 height 9
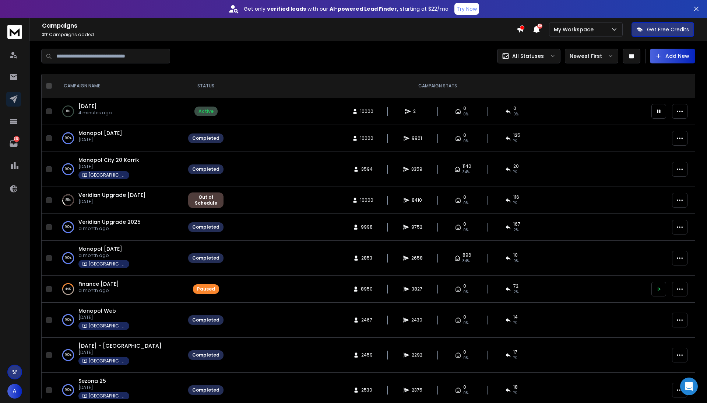
click at [158, 111] on div "0 % [DATE] 4 minutes ago" at bounding box center [119, 111] width 114 height 18
